Goal: Navigation & Orientation: Find specific page/section

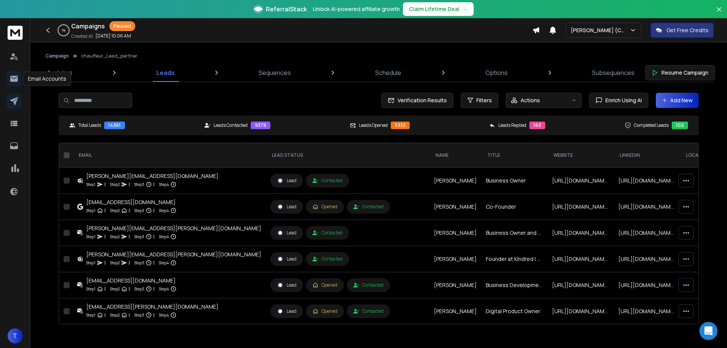
click at [15, 80] on icon at bounding box center [14, 79] width 8 height 6
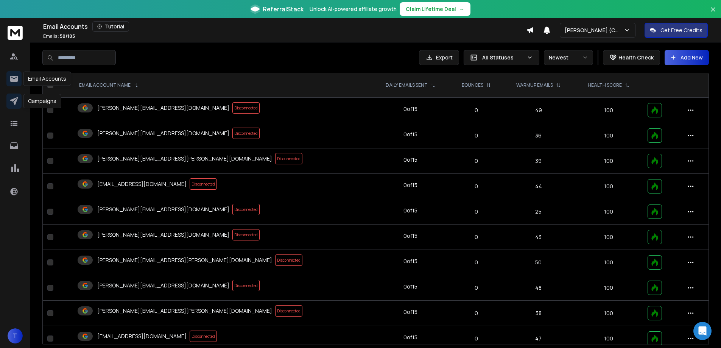
click at [13, 95] on link at bounding box center [13, 100] width 15 height 15
